Goal: Task Accomplishment & Management: Manage account settings

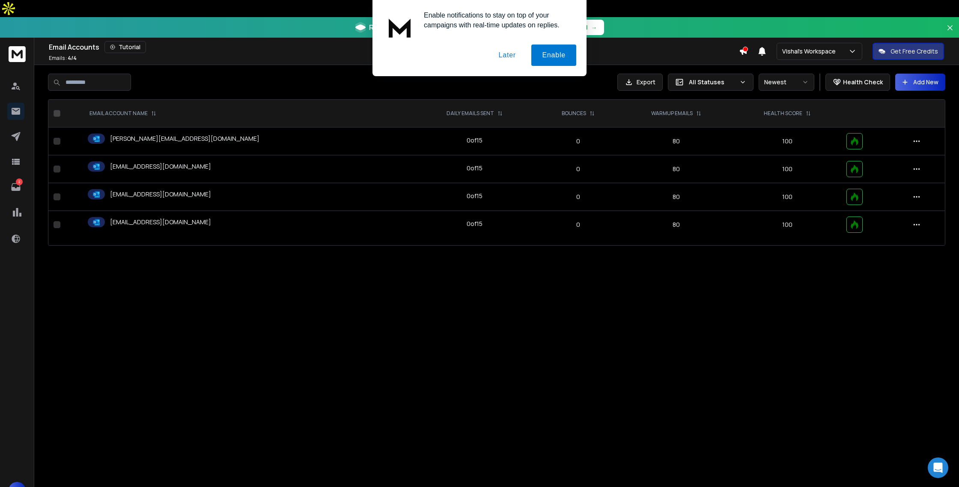
click at [510, 57] on button "Later" at bounding box center [507, 55] width 39 height 21
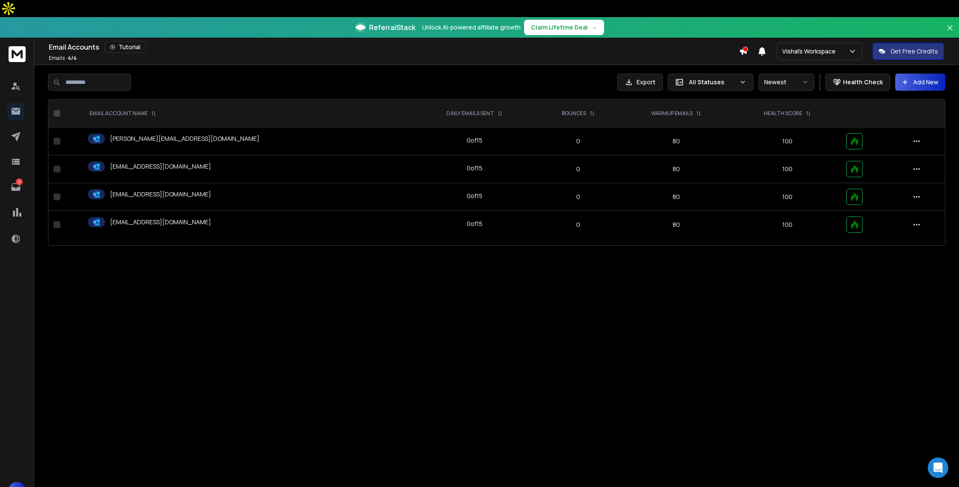
click at [850, 137] on icon at bounding box center [854, 141] width 9 height 9
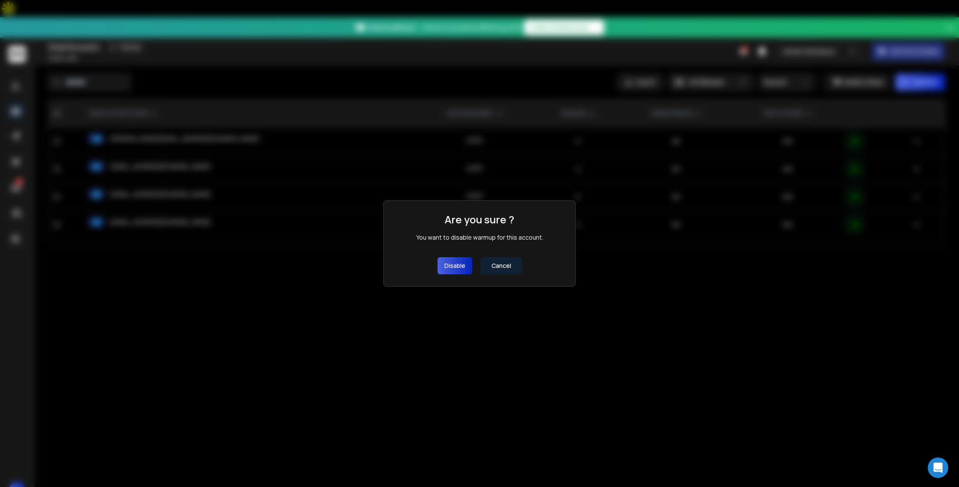
click at [510, 266] on button "Cancel" at bounding box center [501, 265] width 41 height 17
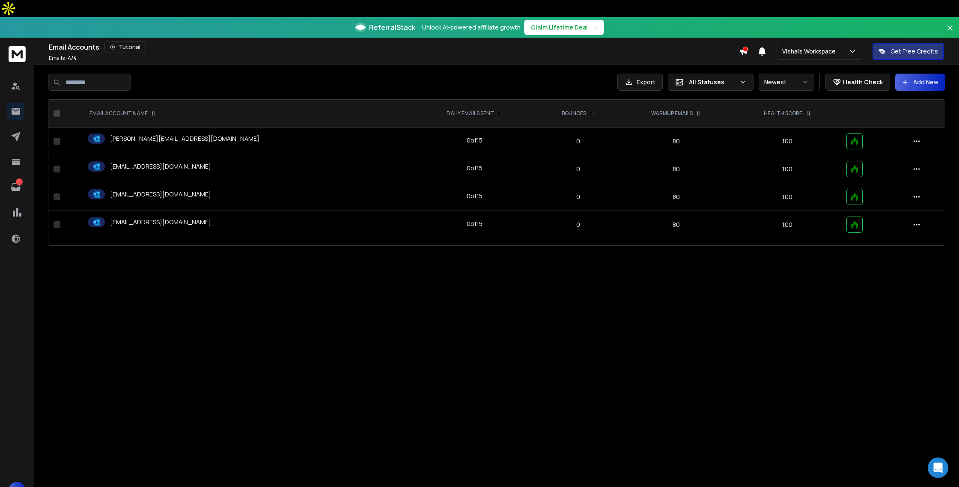
click at [913, 137] on icon at bounding box center [917, 141] width 8 height 8
click at [412, 129] on td "0 of 15" at bounding box center [474, 139] width 124 height 22
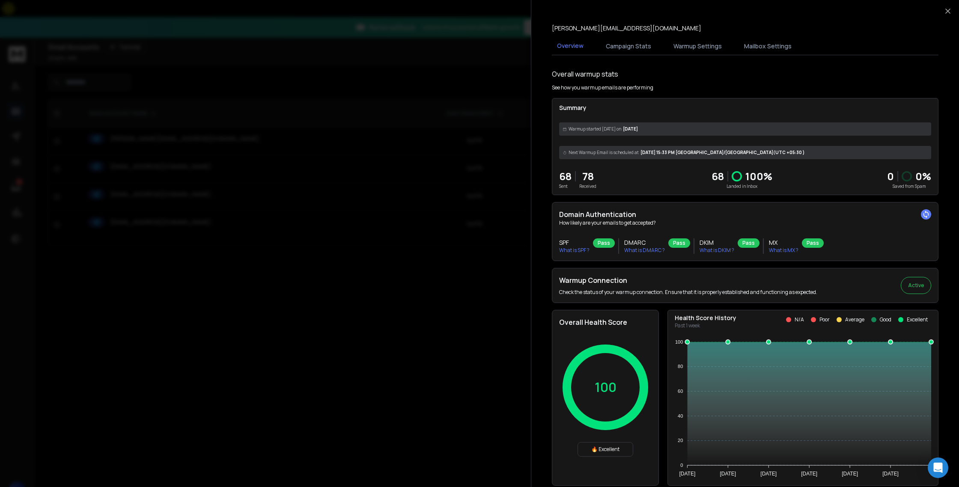
click at [637, 47] on button "Campaign Stats" at bounding box center [629, 46] width 56 height 19
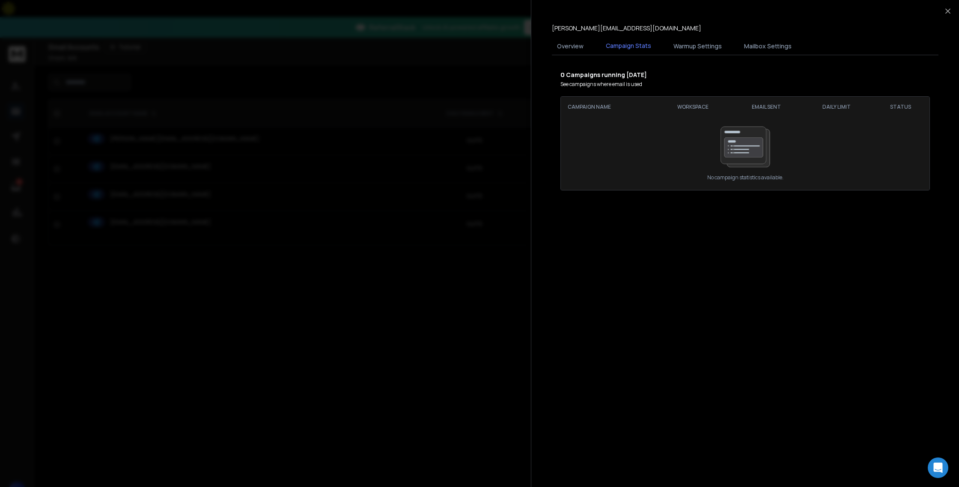
drag, startPoint x: 666, startPoint y: 49, endPoint x: 676, endPoint y: 49, distance: 9.4
click at [666, 49] on div "Overview Campaign Stats Warmup Settings Mailbox Settings" at bounding box center [745, 46] width 387 height 17
click at [678, 49] on button "Warmup Settings" at bounding box center [697, 46] width 59 height 19
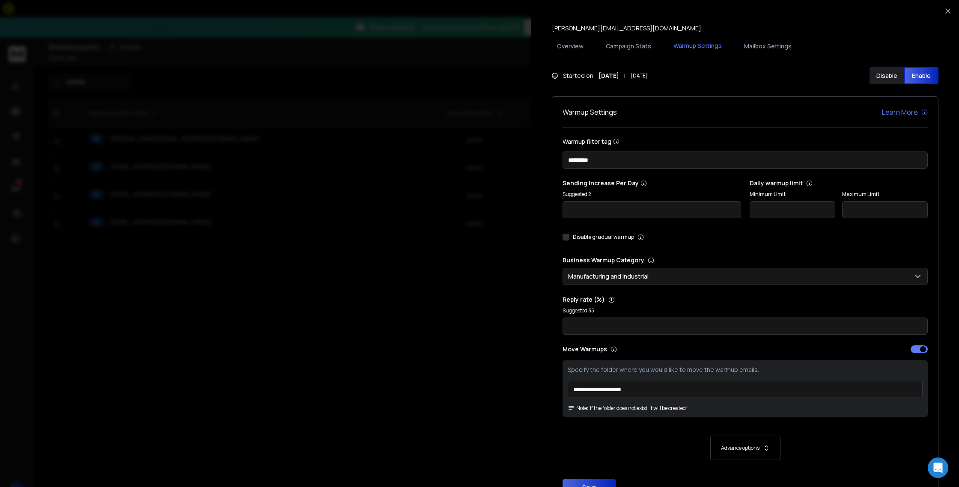
click at [563, 50] on button "Overview" at bounding box center [570, 46] width 37 height 19
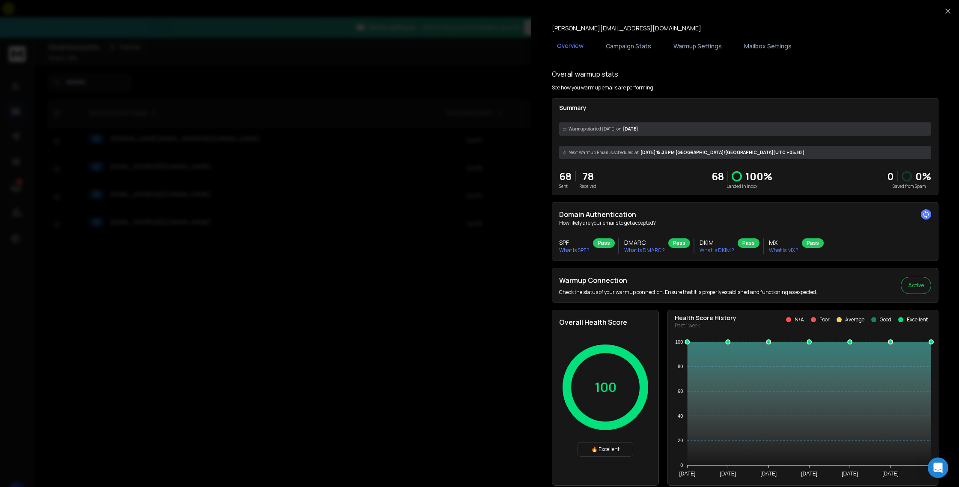
click at [952, 12] on div "Multi Select Table Sheet [PERSON_NAME][EMAIL_ADDRESS][DOMAIN_NAME] Overview Cam…" at bounding box center [745, 243] width 428 height 487
click at [949, 12] on icon "button" at bounding box center [948, 11] width 9 height 9
